Goal: Task Accomplishment & Management: Manage account settings

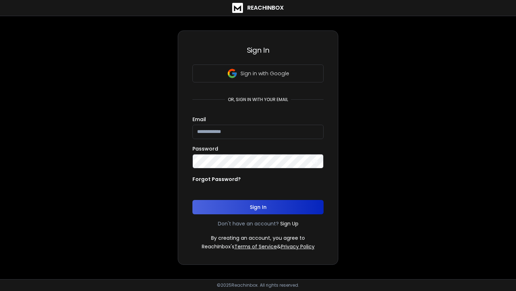
click at [231, 130] on input "email" at bounding box center [258, 132] width 131 height 14
type input "**********"
click at [256, 211] on button "Sign In" at bounding box center [258, 207] width 131 height 14
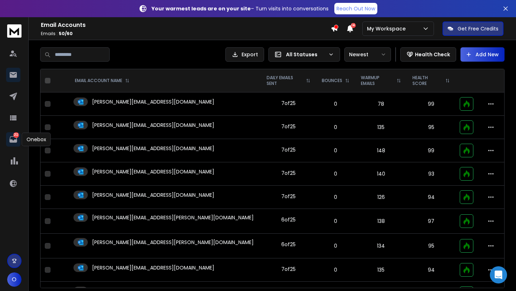
click at [15, 139] on icon at bounding box center [13, 139] width 9 height 9
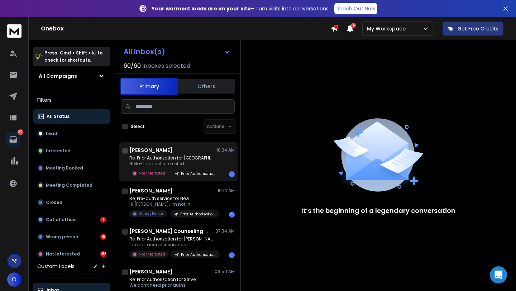
click at [189, 158] on p "Re: Prior Authorization for Chicago" at bounding box center [172, 158] width 86 height 6
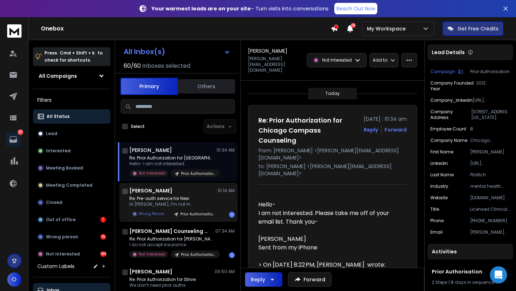
click at [182, 198] on p "Re: Pre-auth service for New" at bounding box center [172, 199] width 86 height 6
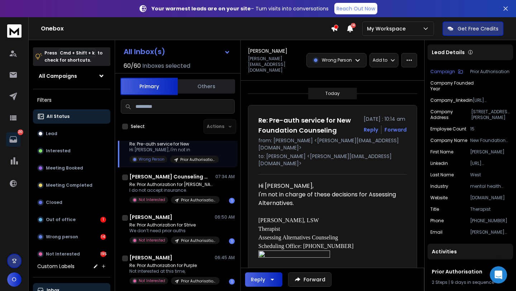
scroll to position [58, 0]
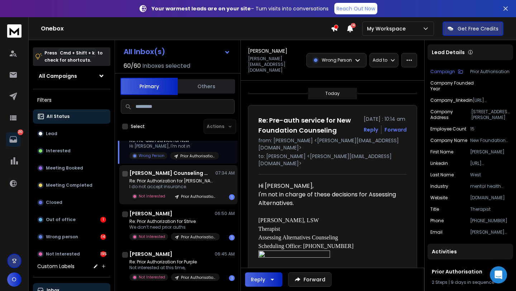
click at [184, 178] on p "Re: Prior Authorization for Landrum" at bounding box center [172, 181] width 86 height 6
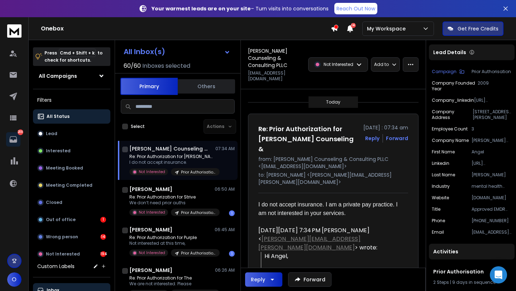
scroll to position [82, 0]
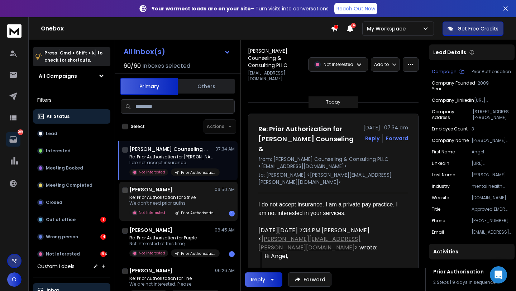
click at [192, 198] on p "Re: Prior Authorization for Strive" at bounding box center [172, 198] width 86 height 6
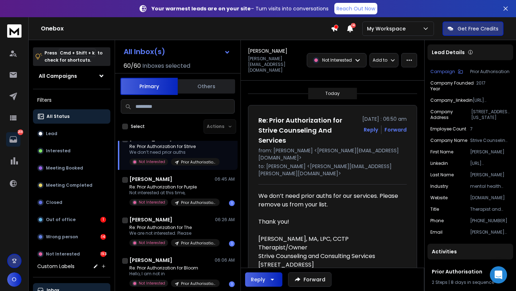
scroll to position [137, 0]
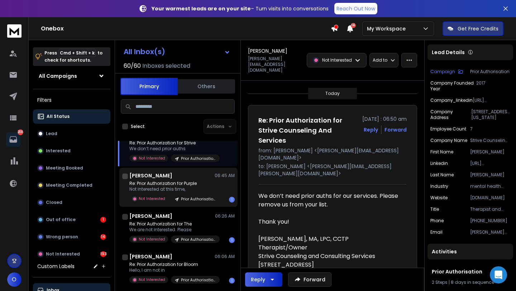
click at [164, 189] on p "Not interested at this time," at bounding box center [172, 189] width 86 height 6
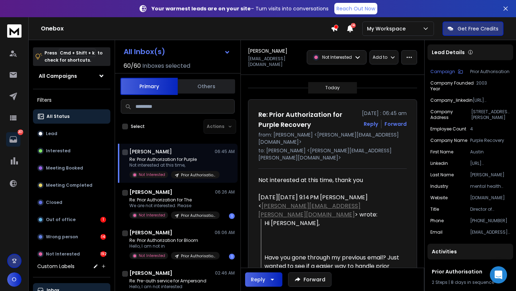
scroll to position [152, 0]
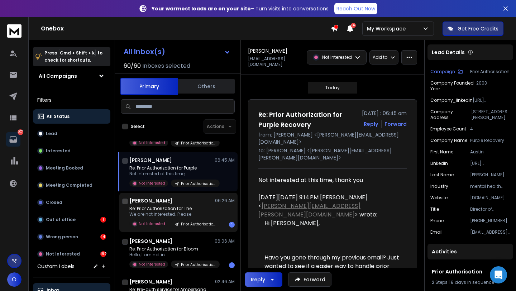
click at [165, 204] on div "Debra Brigandi 06:26 AM Re: Prior Authorization for The We are not interested. …" at bounding box center [181, 212] width 105 height 30
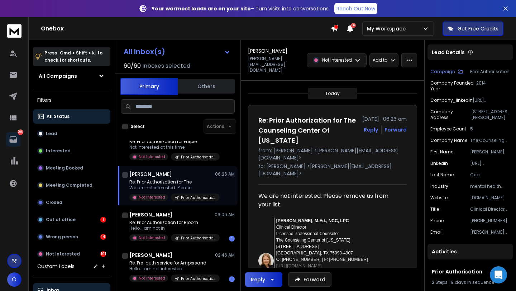
scroll to position [179, 0]
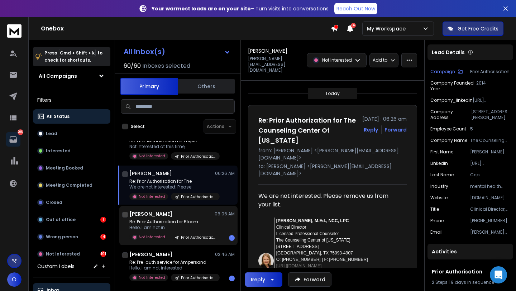
click at [175, 222] on p "Re: Prior Authorization for Bloom" at bounding box center [172, 222] width 86 height 6
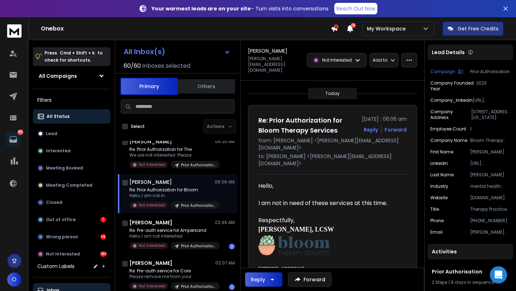
scroll to position [218, 0]
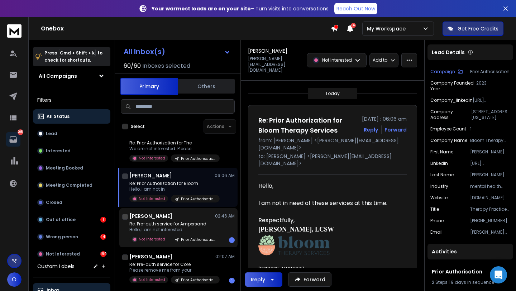
click at [161, 221] on p "Re: Pre-auth service for Ampersand" at bounding box center [172, 224] width 86 height 6
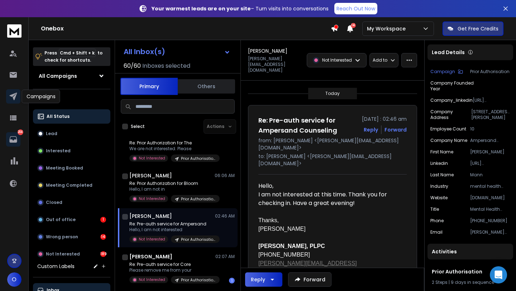
click at [14, 100] on icon at bounding box center [13, 96] width 9 height 9
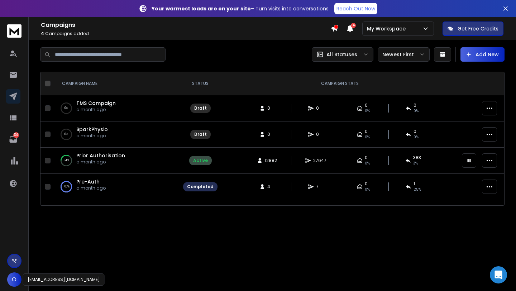
click at [15, 279] on span "O" at bounding box center [14, 280] width 14 height 14
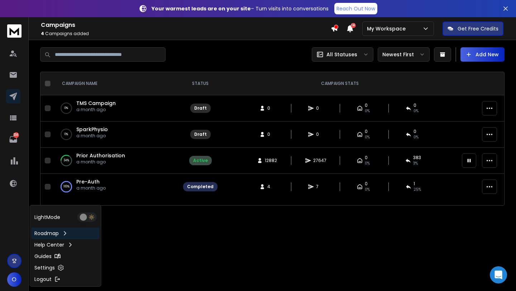
click at [89, 218] on icon at bounding box center [92, 217] width 6 height 6
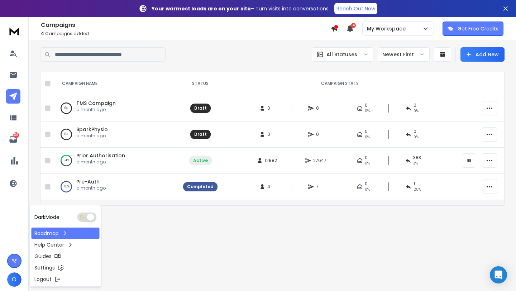
click at [183, 230] on div "Your warmest leads are on your site – Turn visits into conversations Reach Out …" at bounding box center [258, 145] width 516 height 291
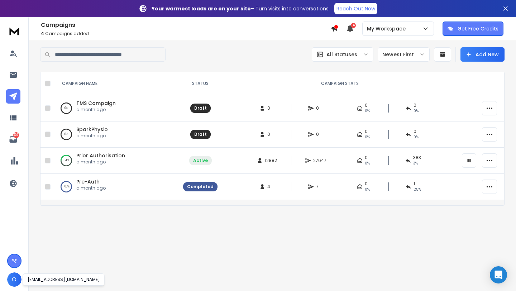
click at [13, 280] on span "O" at bounding box center [14, 280] width 14 height 14
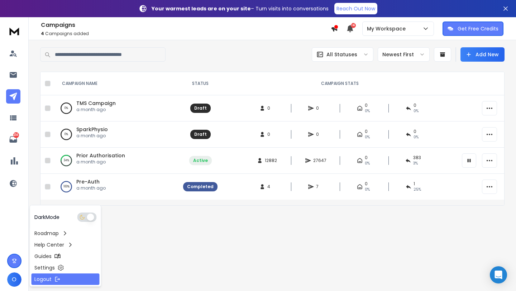
click at [61, 277] on div "Logout" at bounding box center [66, 279] width 68 height 11
